Goal: Task Accomplishment & Management: Manage account settings

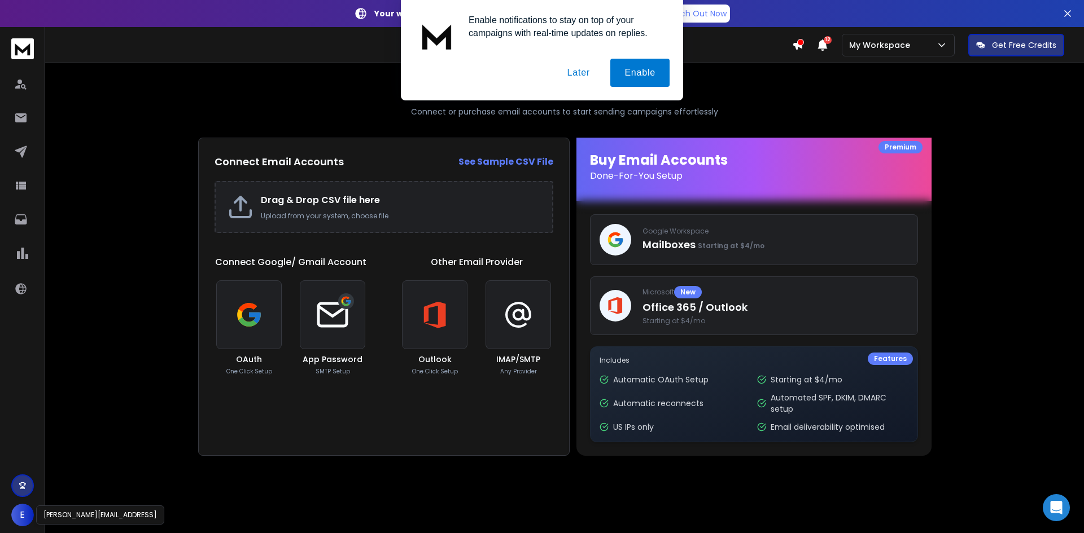
click at [32, 517] on span "E" at bounding box center [22, 515] width 23 height 23
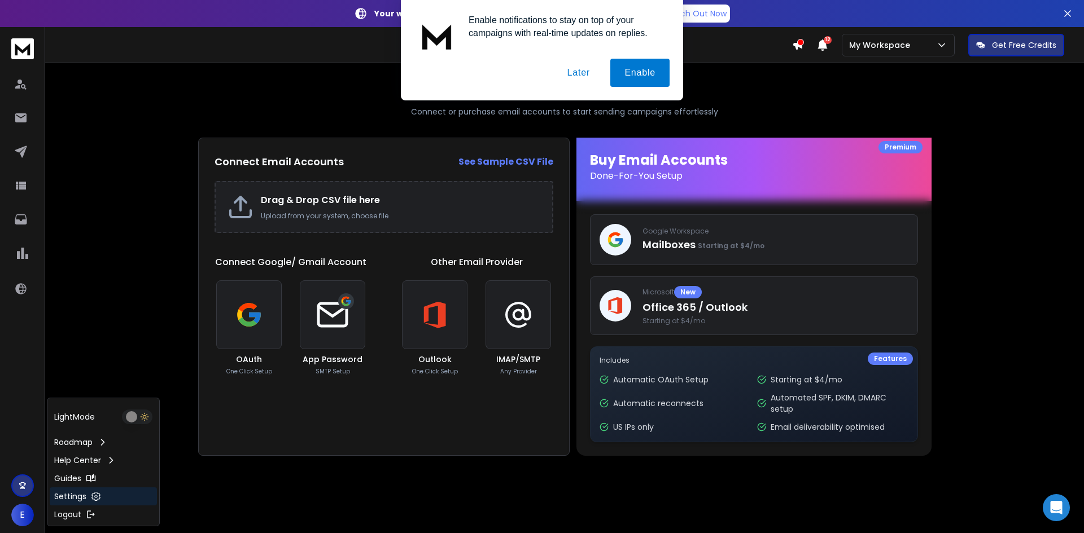
click at [69, 510] on p "Logout" at bounding box center [67, 514] width 27 height 11
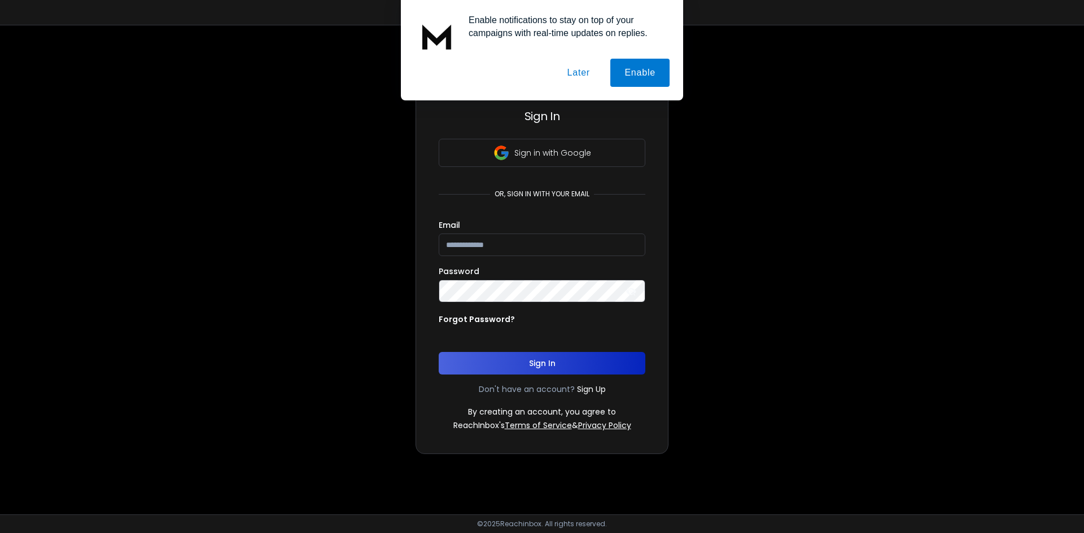
click at [546, 251] on input "email" at bounding box center [542, 245] width 207 height 23
paste input "**********"
type input "**********"
click at [477, 356] on button "Sign In" at bounding box center [542, 363] width 207 height 23
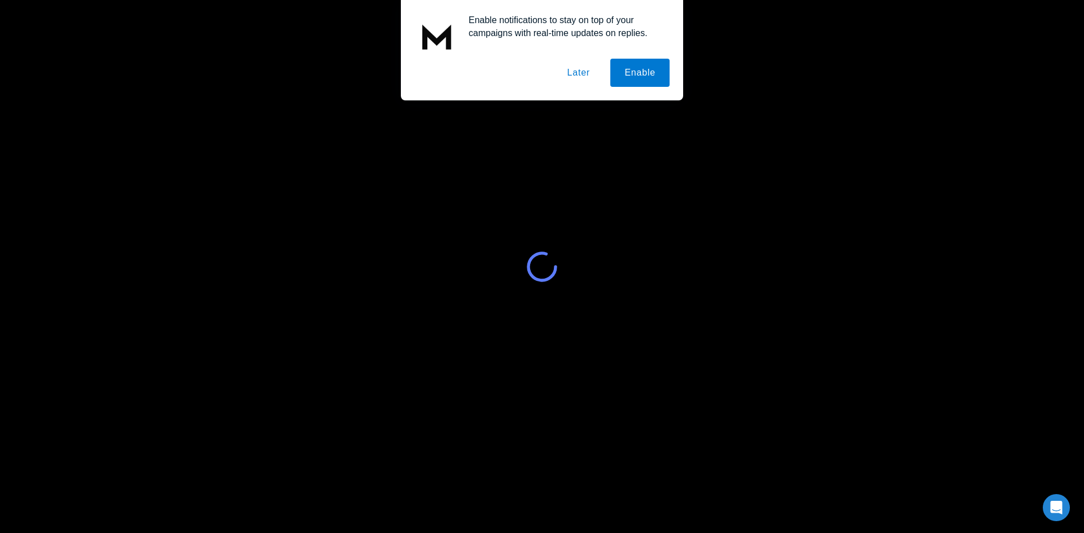
drag, startPoint x: 577, startPoint y: 71, endPoint x: 597, endPoint y: 109, distance: 43.4
click at [577, 71] on button "Later" at bounding box center [578, 73] width 51 height 28
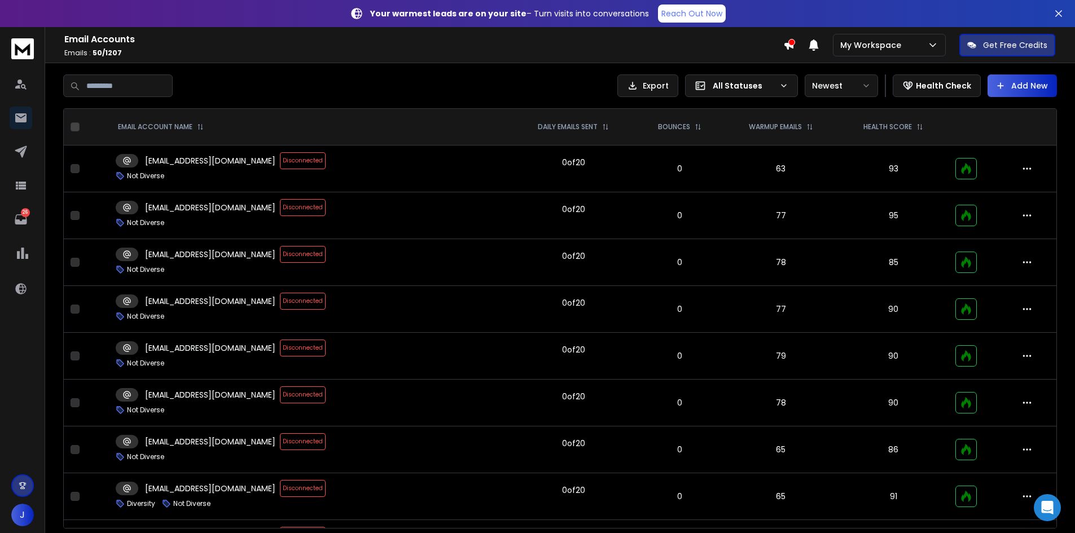
click at [280, 161] on span "Disconnected" at bounding box center [303, 160] width 46 height 17
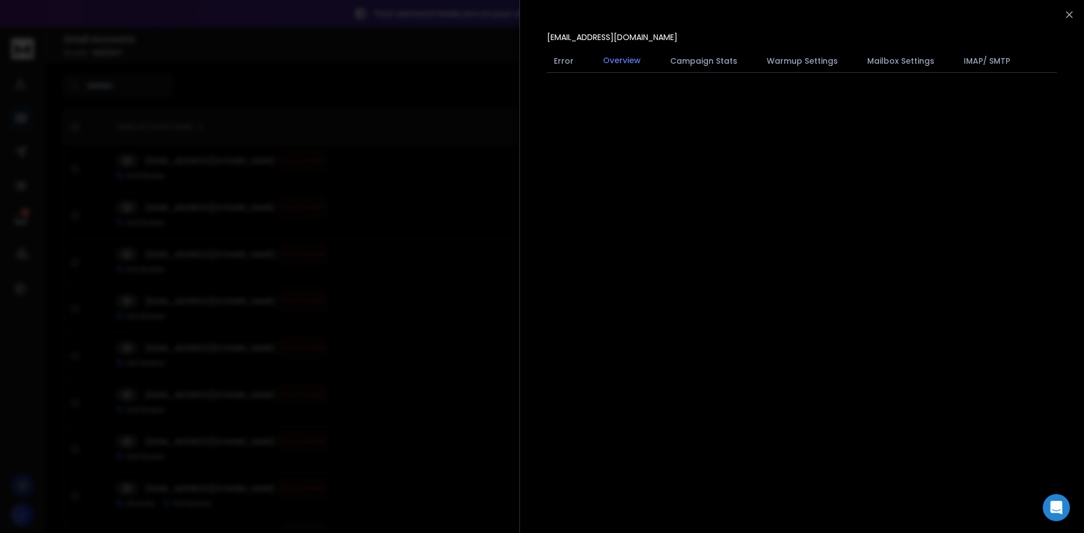
click at [450, 107] on div at bounding box center [542, 266] width 1084 height 533
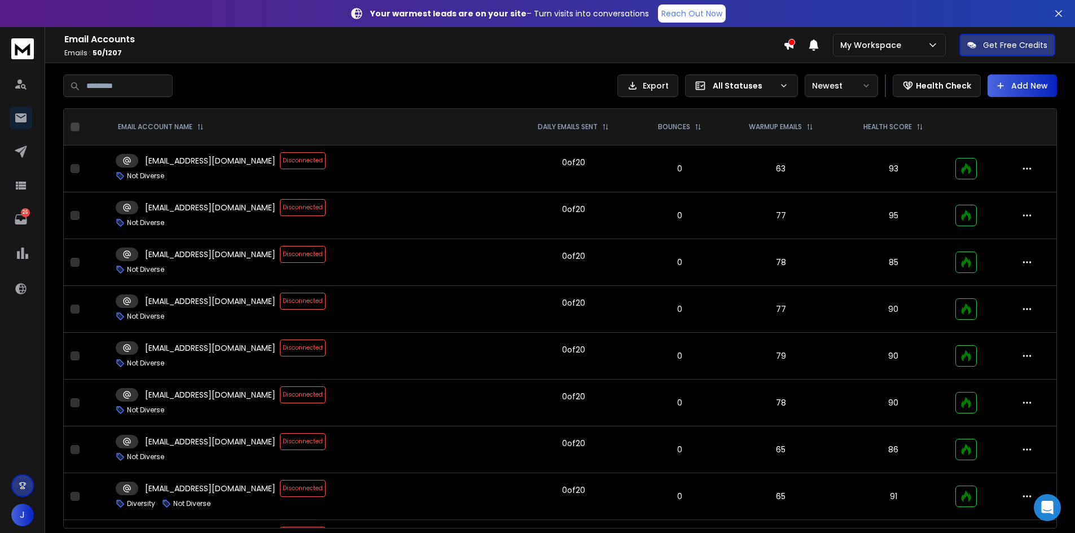
click at [70, 127] on th at bounding box center [86, 127] width 45 height 37
click at [62, 185] on button "Select this Page" at bounding box center [60, 181] width 9 height 9
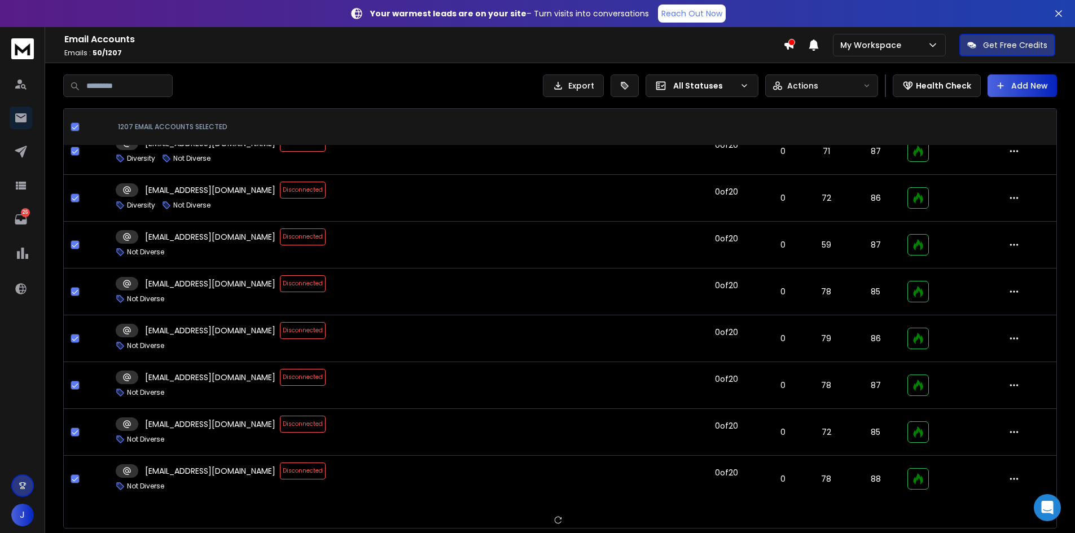
scroll to position [1986, 0]
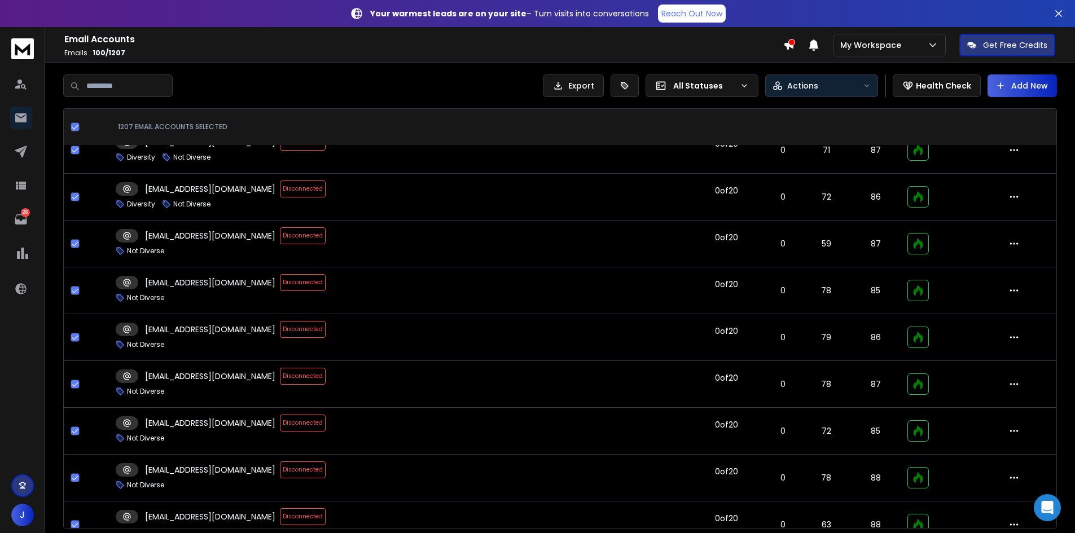
click at [853, 88] on div "Actions" at bounding box center [816, 85] width 86 height 11
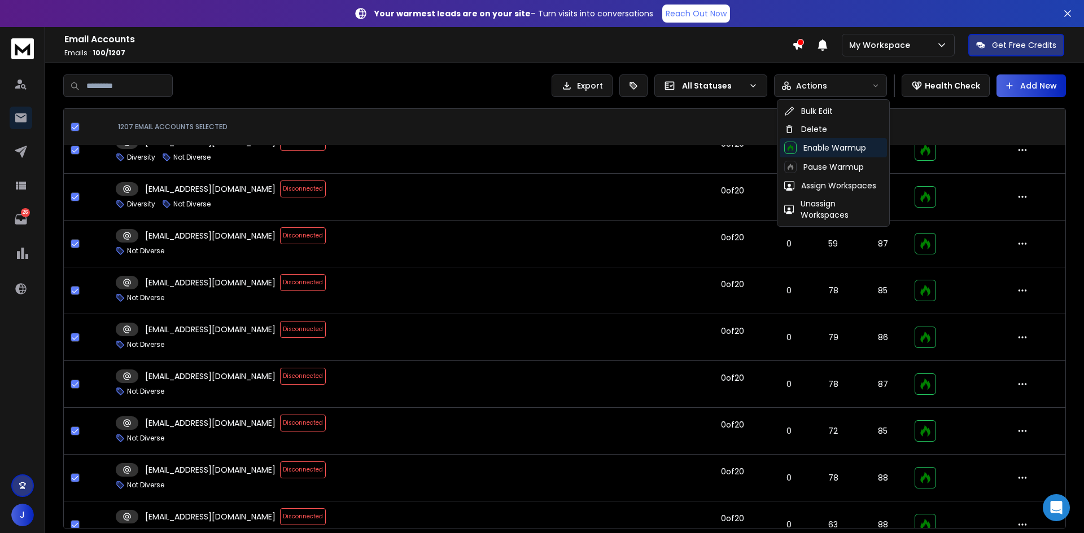
click at [851, 147] on div "Enable Warmup" at bounding box center [825, 148] width 82 height 12
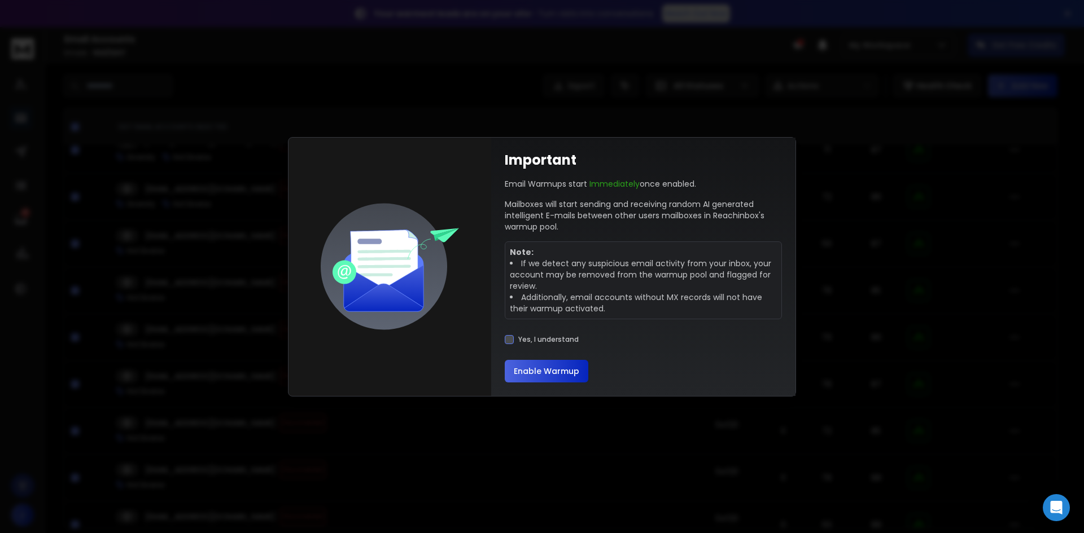
click at [544, 369] on button "Enable Warmup" at bounding box center [547, 371] width 84 height 23
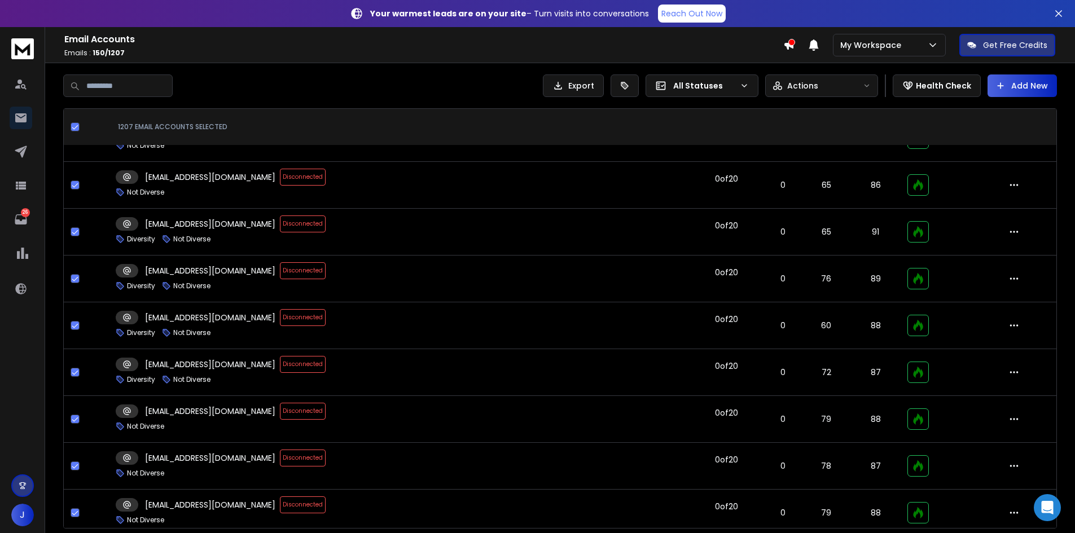
scroll to position [0, 0]
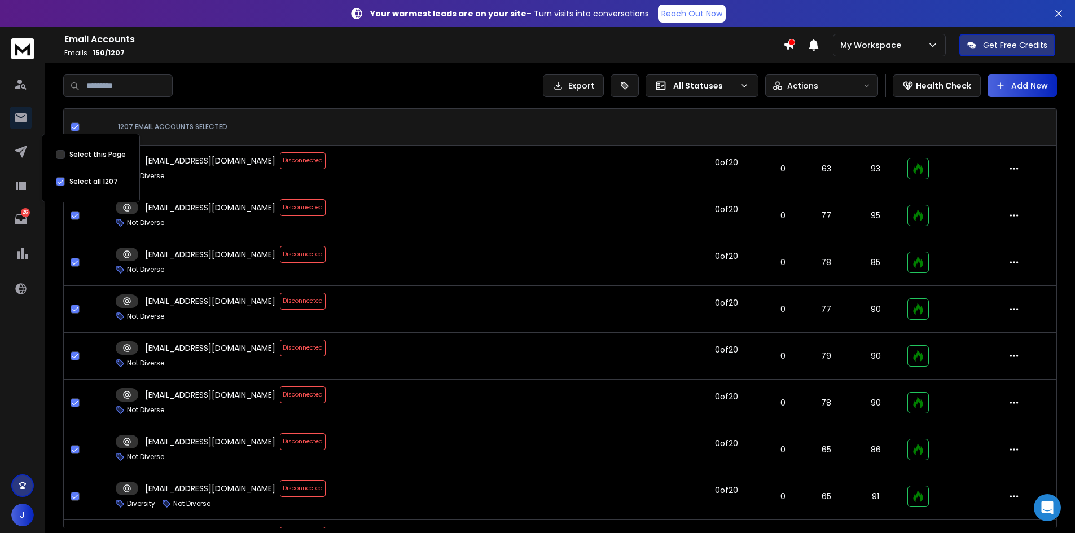
click at [76, 127] on button "Select this Page" at bounding box center [75, 126] width 9 height 9
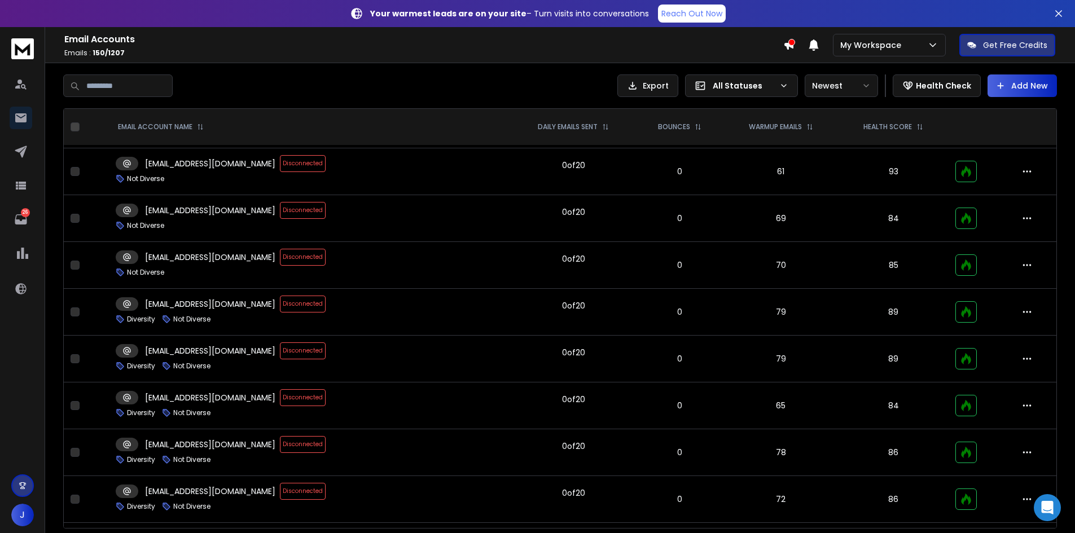
scroll to position [6667, 0]
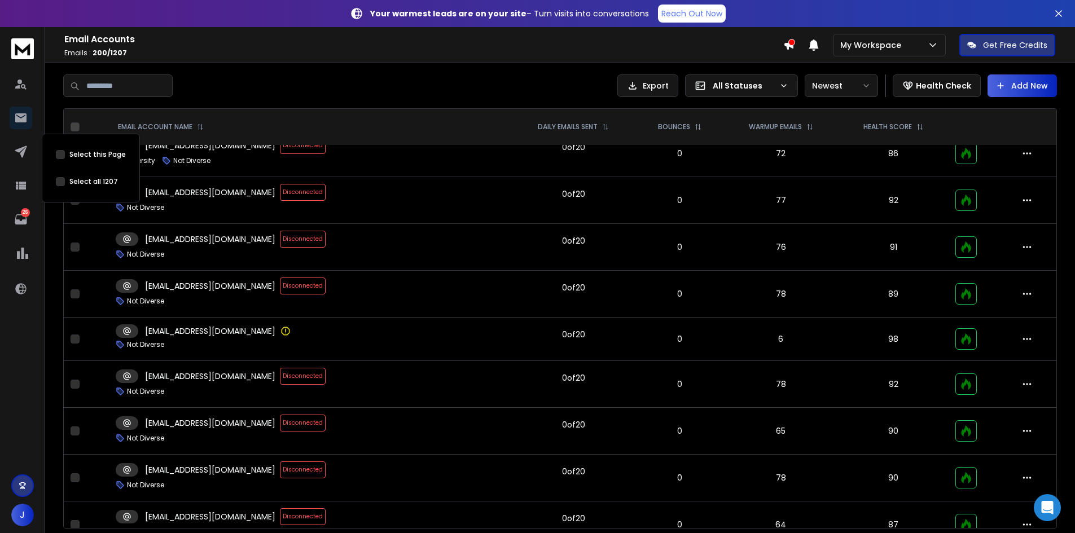
click at [82, 158] on label "Select this Page" at bounding box center [97, 154] width 56 height 9
click at [63, 157] on button "Select this Page" at bounding box center [60, 154] width 9 height 9
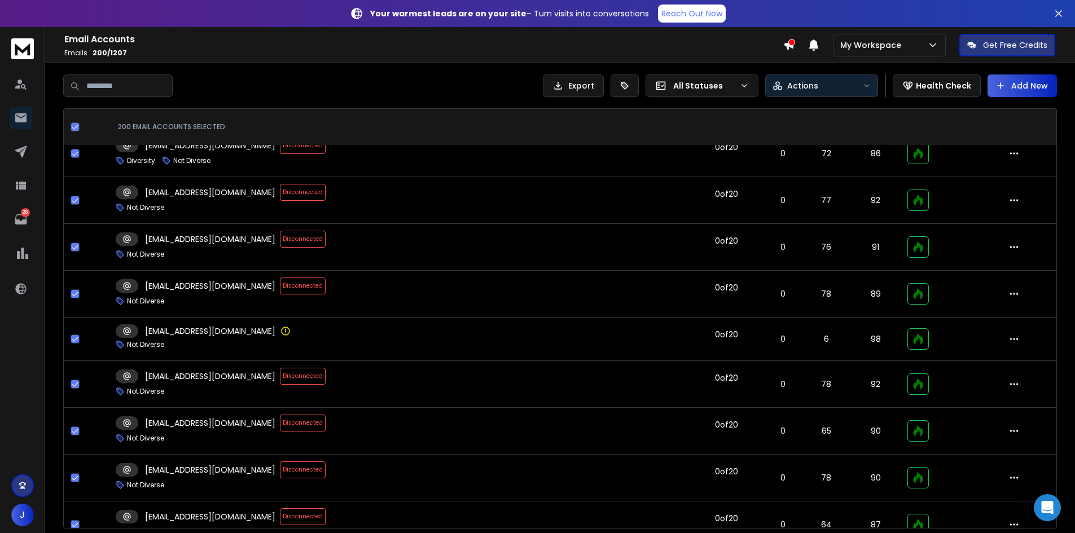
click at [853, 84] on div "Actions" at bounding box center [816, 85] width 86 height 11
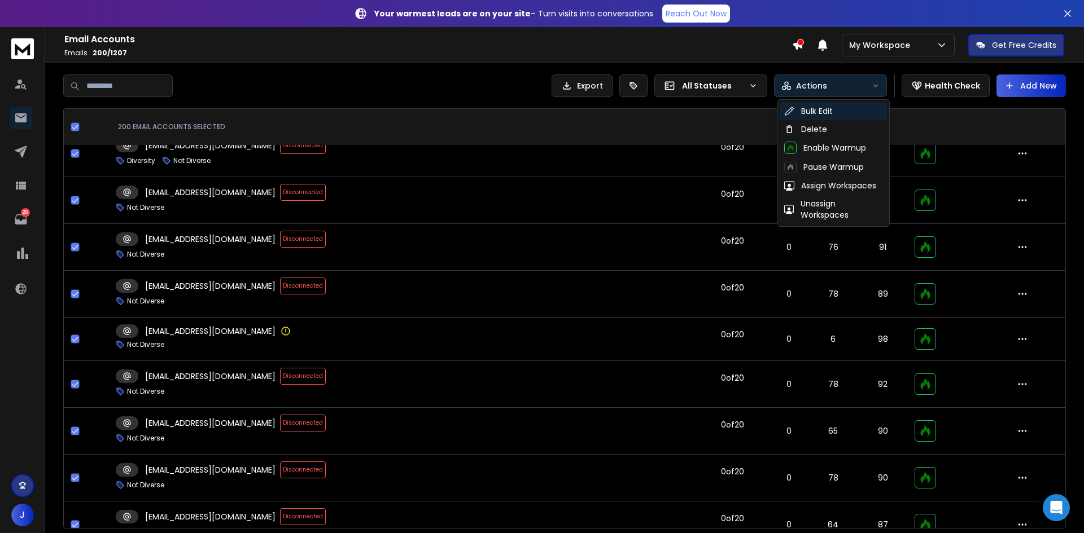
click at [853, 79] on button "Actions" at bounding box center [830, 85] width 113 height 23
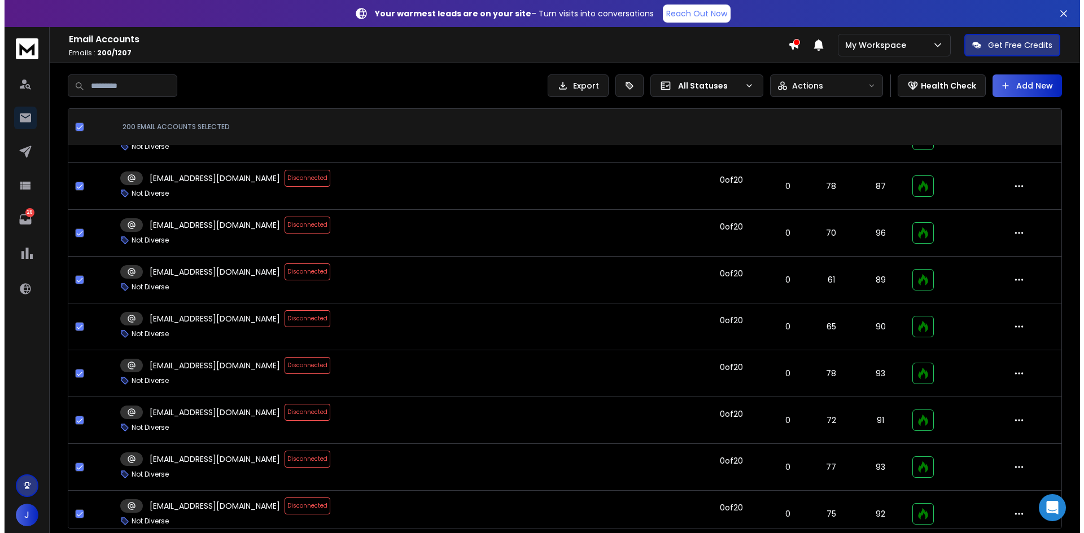
scroll to position [0, 0]
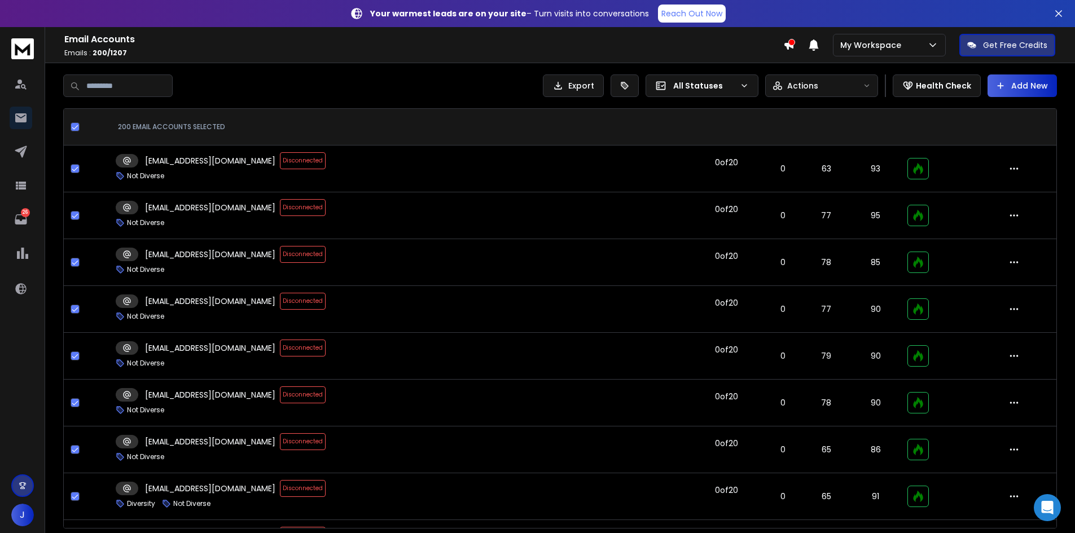
click at [449, 173] on div "Not Diverse" at bounding box center [399, 176] width 567 height 9
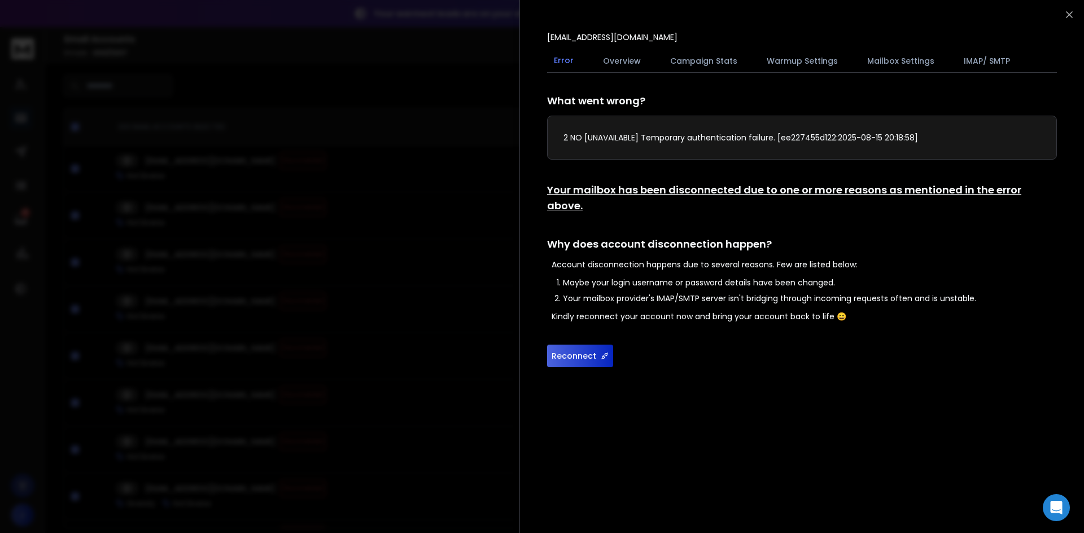
click at [588, 352] on div "ftff7@findtimefitness.com Error Overview Campaign Stats Warmup Settings Mailbox…" at bounding box center [801, 200] width 537 height 372
click at [583, 345] on button "Reconnect" at bounding box center [580, 356] width 66 height 23
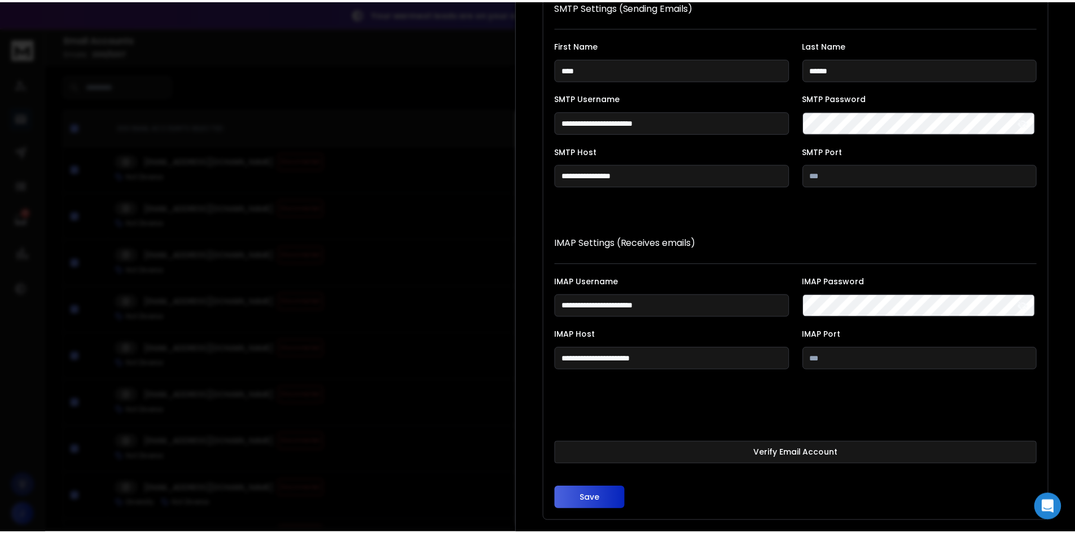
scroll to position [114, 0]
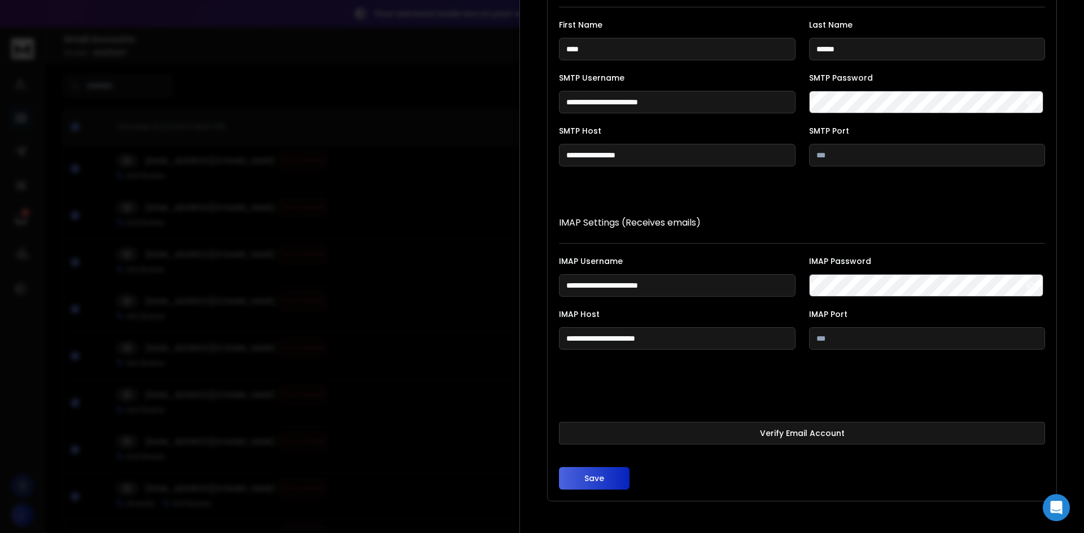
click at [590, 475] on button "Save" at bounding box center [594, 478] width 71 height 23
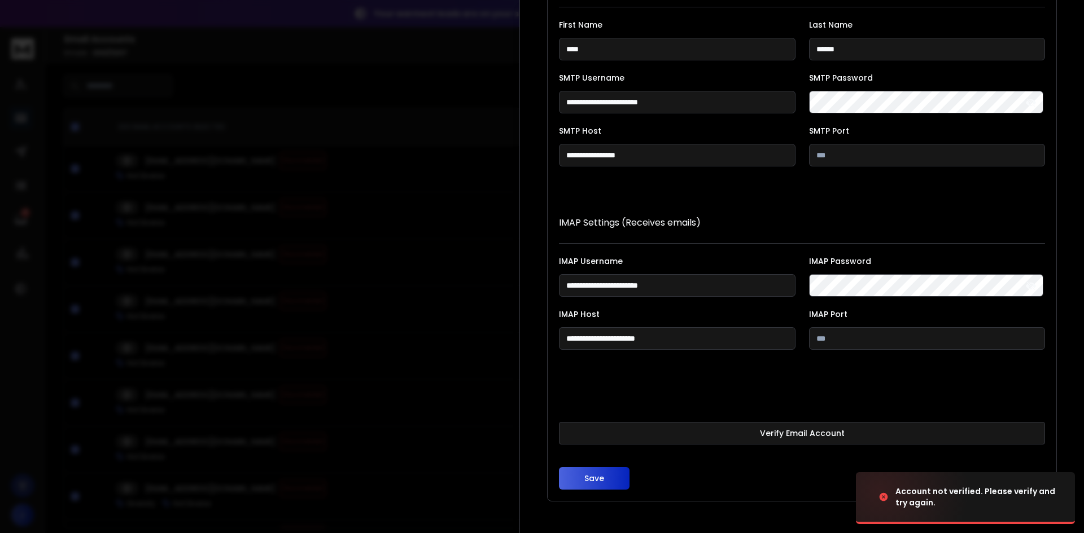
click at [352, 204] on div at bounding box center [542, 266] width 1084 height 533
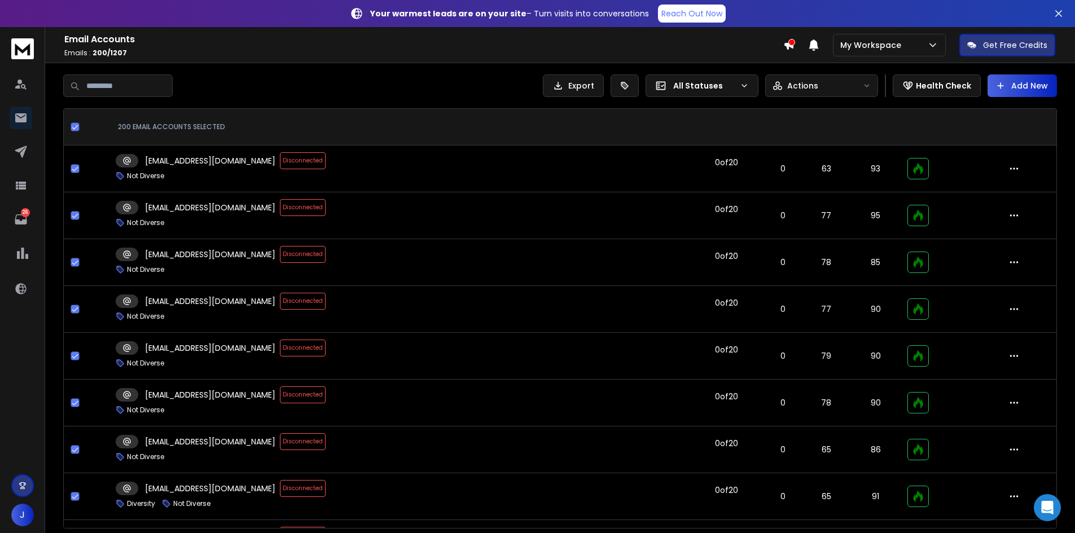
click at [155, 173] on p "Not Diverse" at bounding box center [145, 176] width 37 height 9
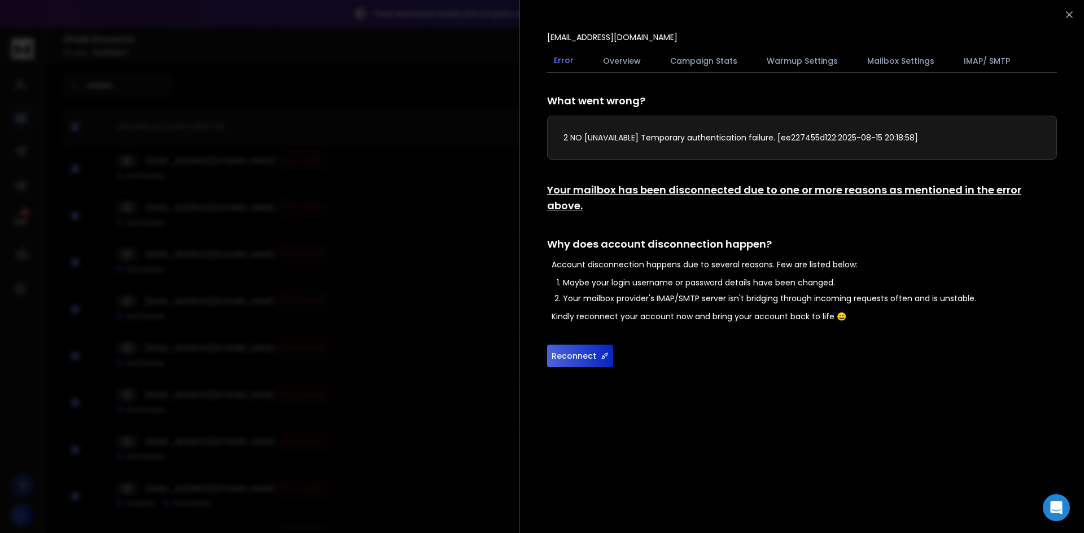
click at [212, 213] on div at bounding box center [542, 266] width 1084 height 533
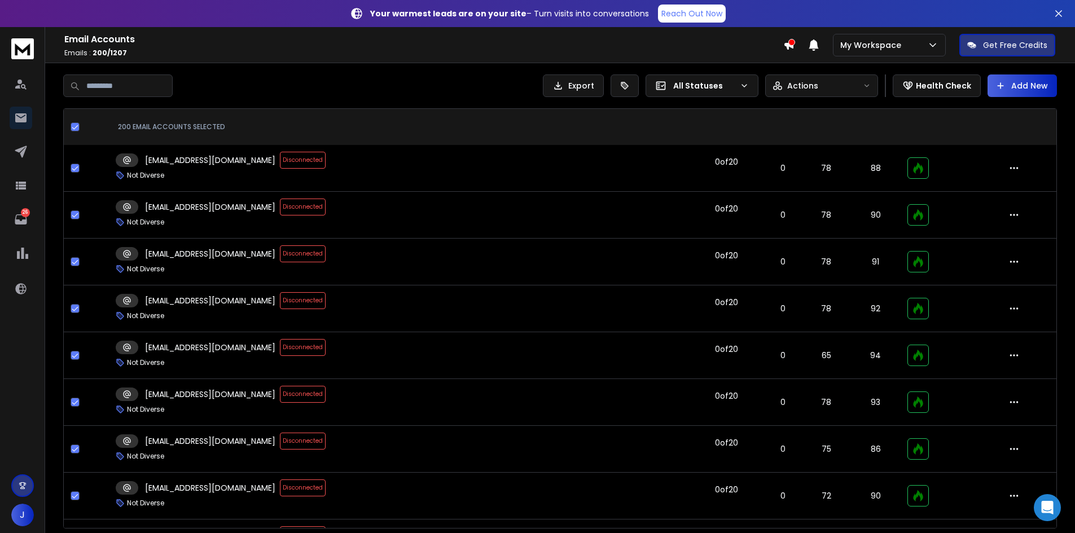
scroll to position [1242, 0]
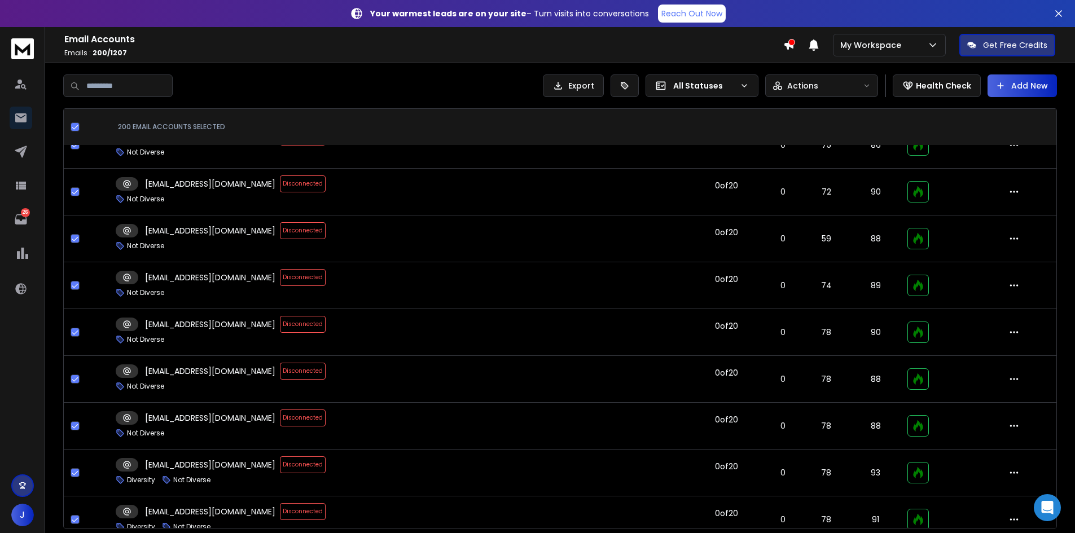
click at [77, 130] on button "button" at bounding box center [75, 126] width 9 height 9
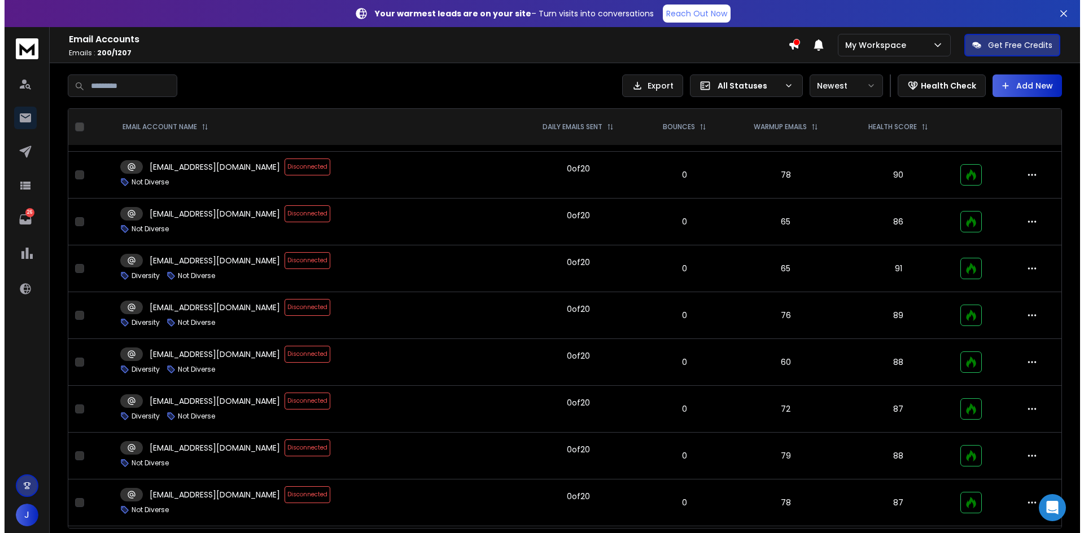
scroll to position [0, 0]
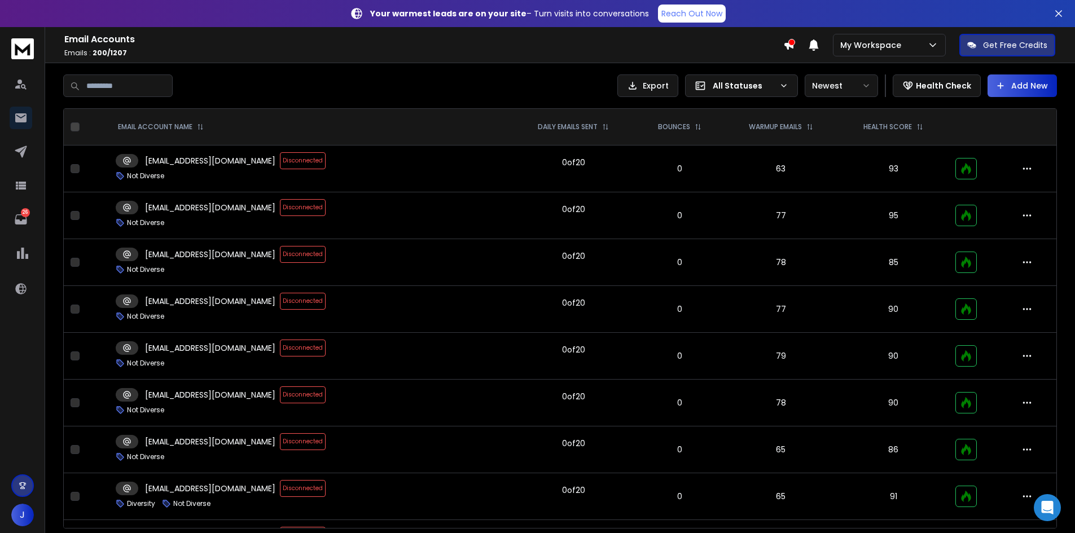
click at [419, 154] on div "ftff7@findtimefitness.com Disconnected" at bounding box center [310, 160] width 388 height 17
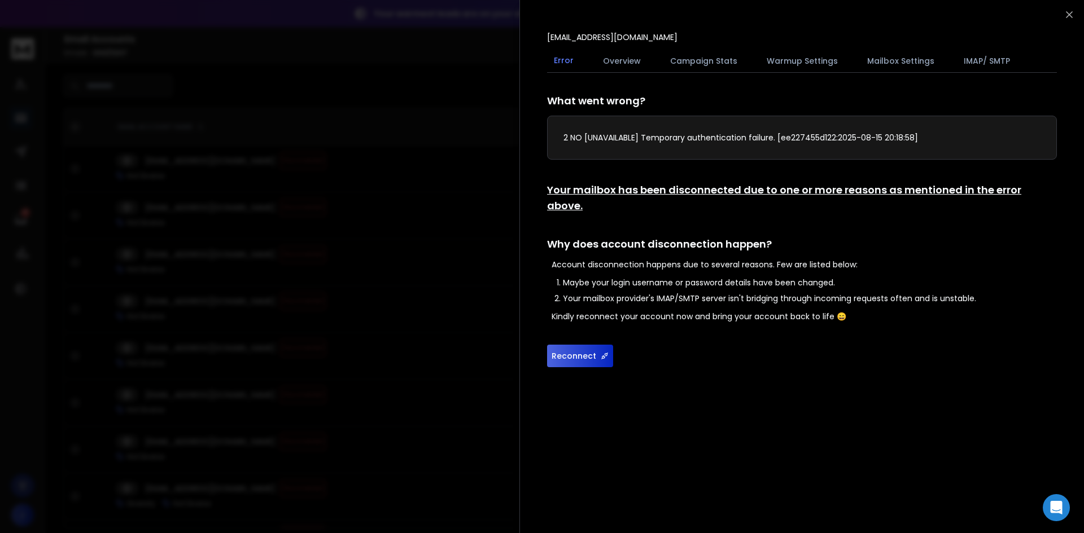
click at [557, 345] on button "Reconnect" at bounding box center [580, 356] width 66 height 23
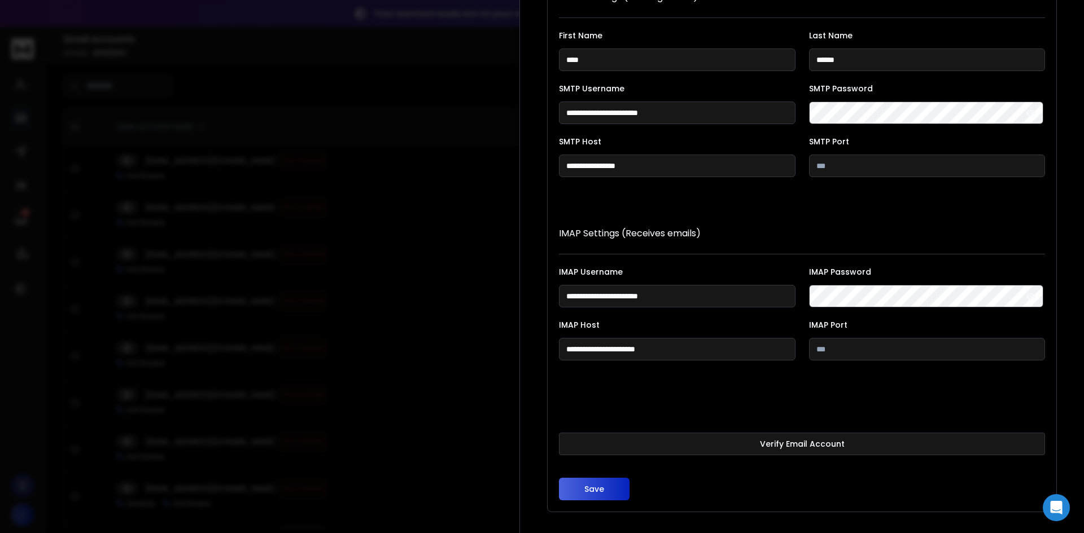
scroll to position [114, 0]
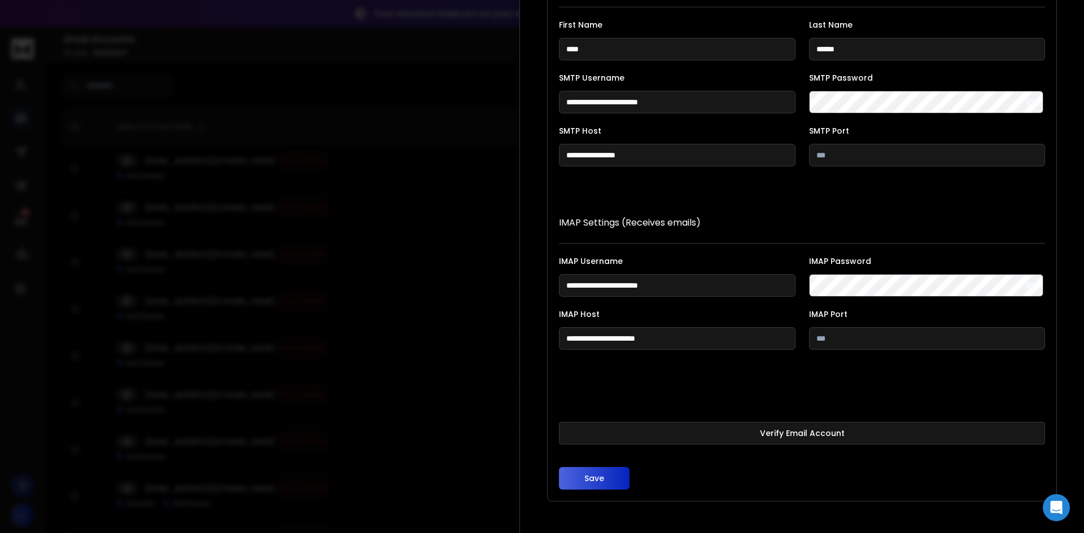
click at [583, 483] on button "Save" at bounding box center [594, 478] width 71 height 23
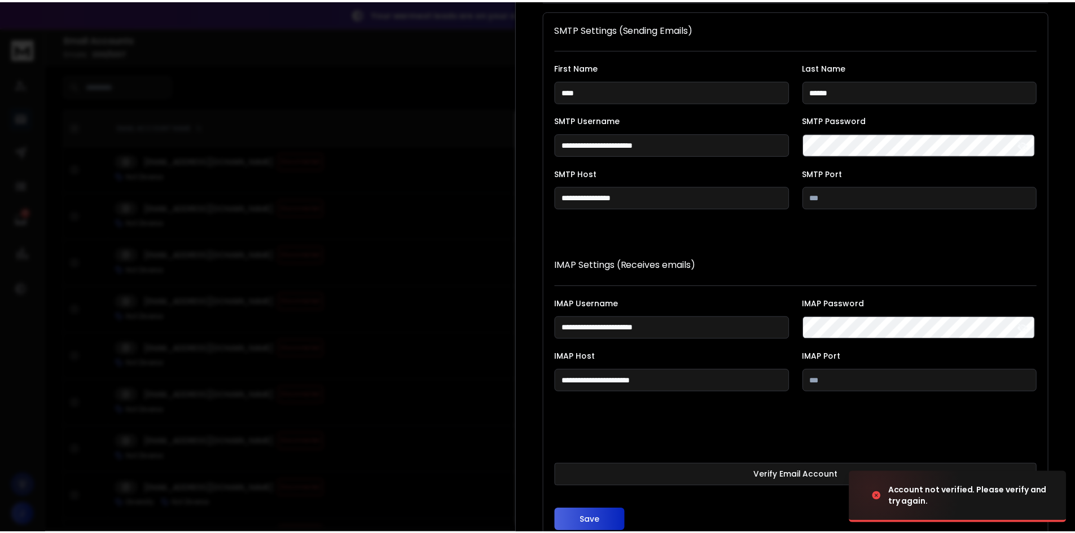
scroll to position [0, 0]
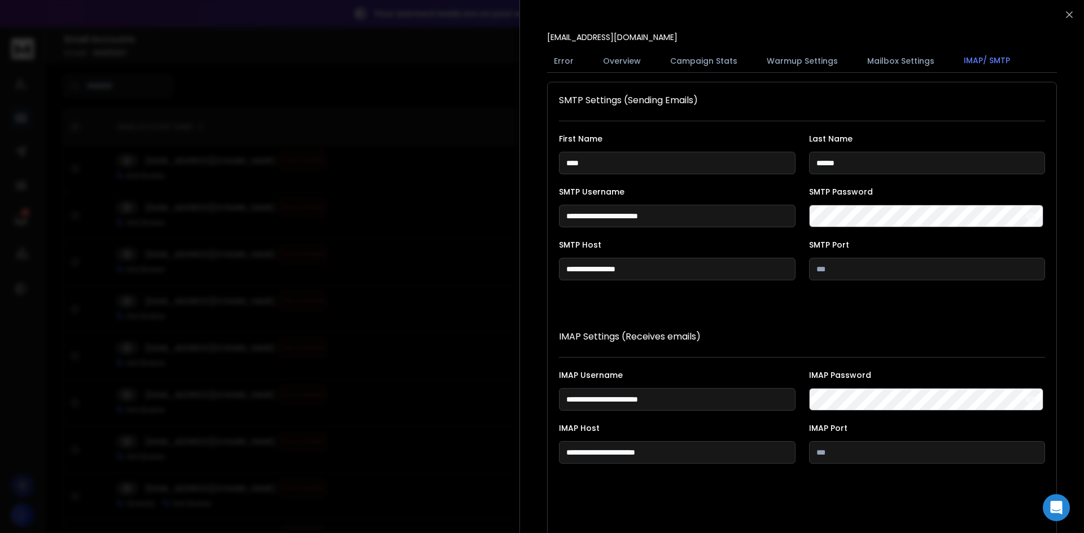
click at [560, 57] on button "Error" at bounding box center [563, 61] width 33 height 25
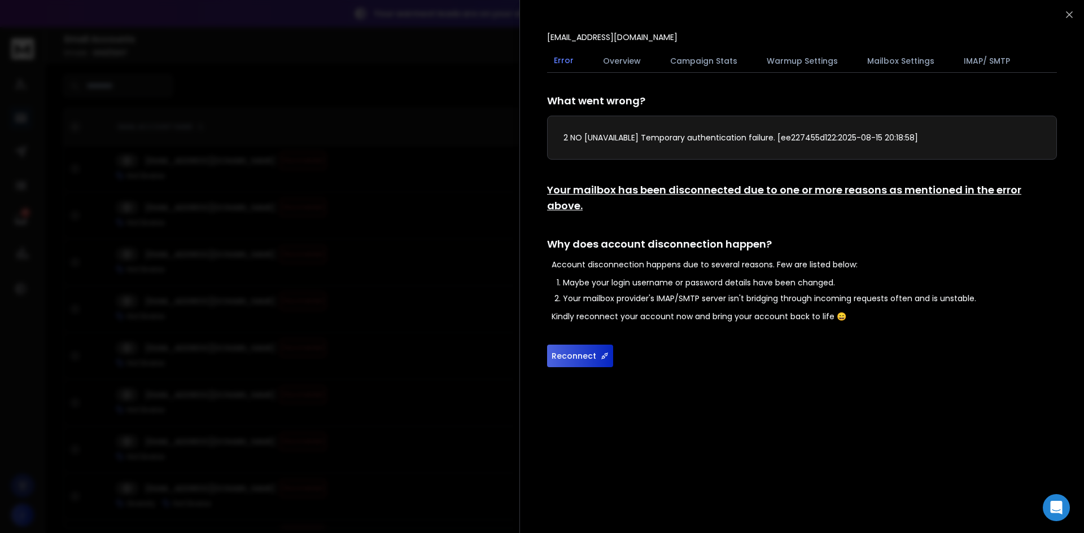
click at [203, 78] on div at bounding box center [542, 266] width 1084 height 533
